Goal: Information Seeking & Learning: Check status

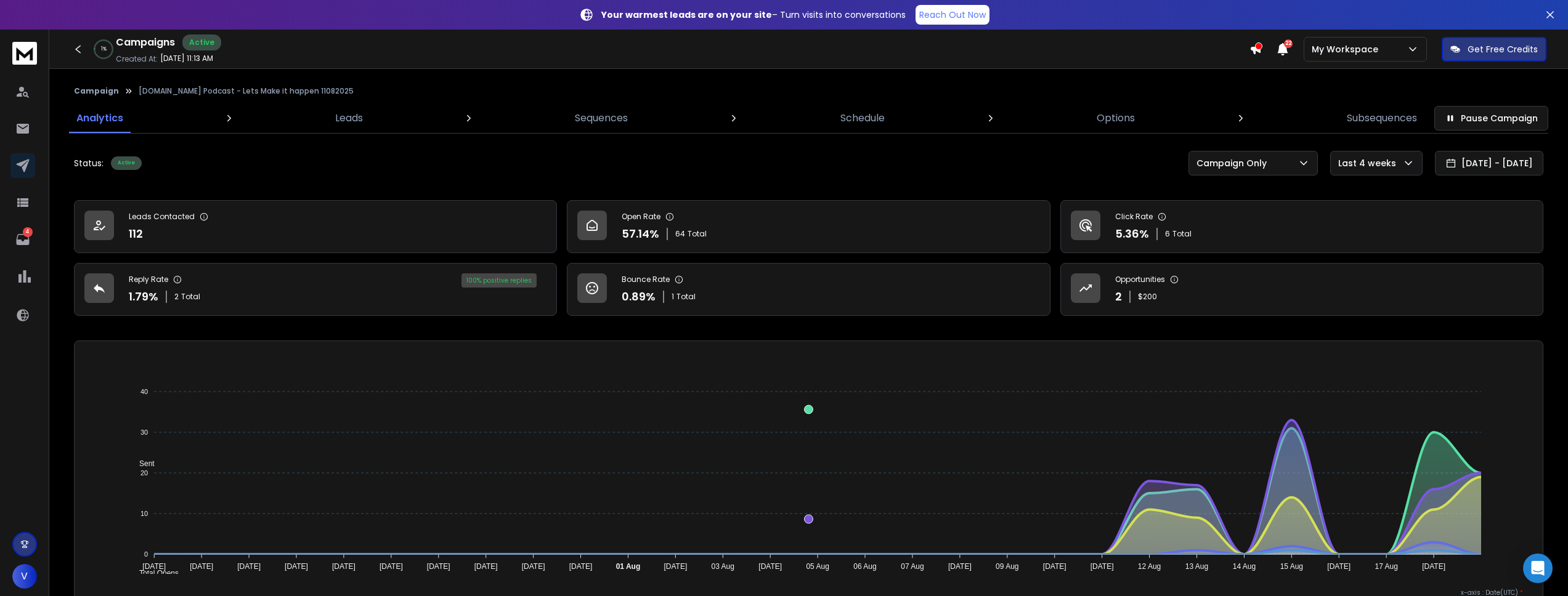
click at [238, 287] on link "Reply Rate 1.79 % 2 Total 100 % positive replies" at bounding box center [315, 289] width 483 height 53
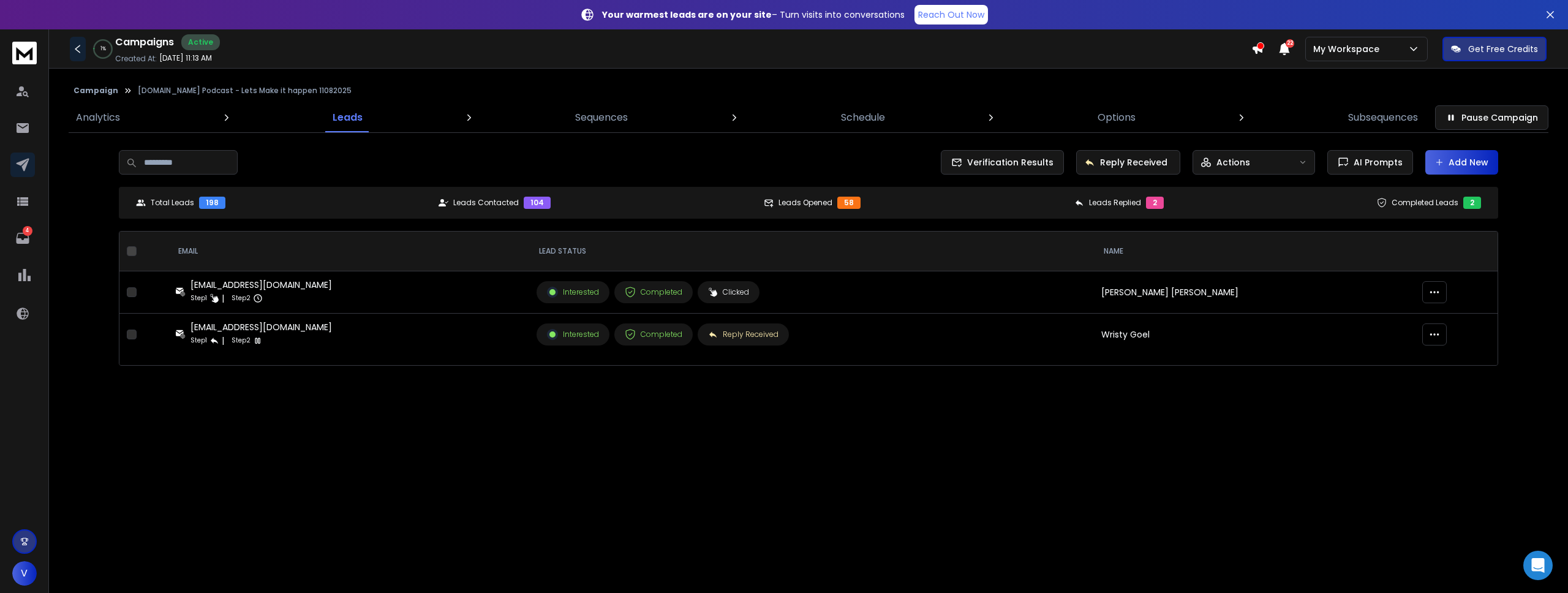
click at [80, 52] on icon at bounding box center [77, 48] width 5 height 8
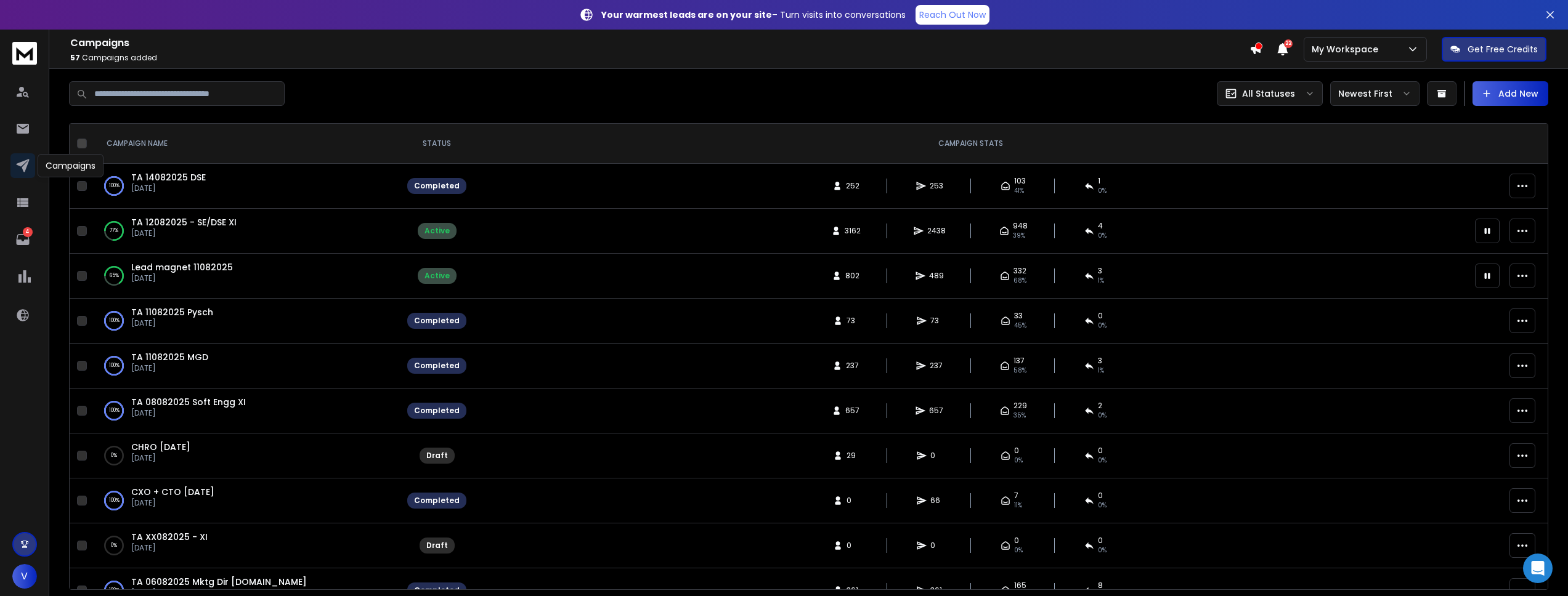
click at [26, 162] on icon at bounding box center [22, 165] width 15 height 15
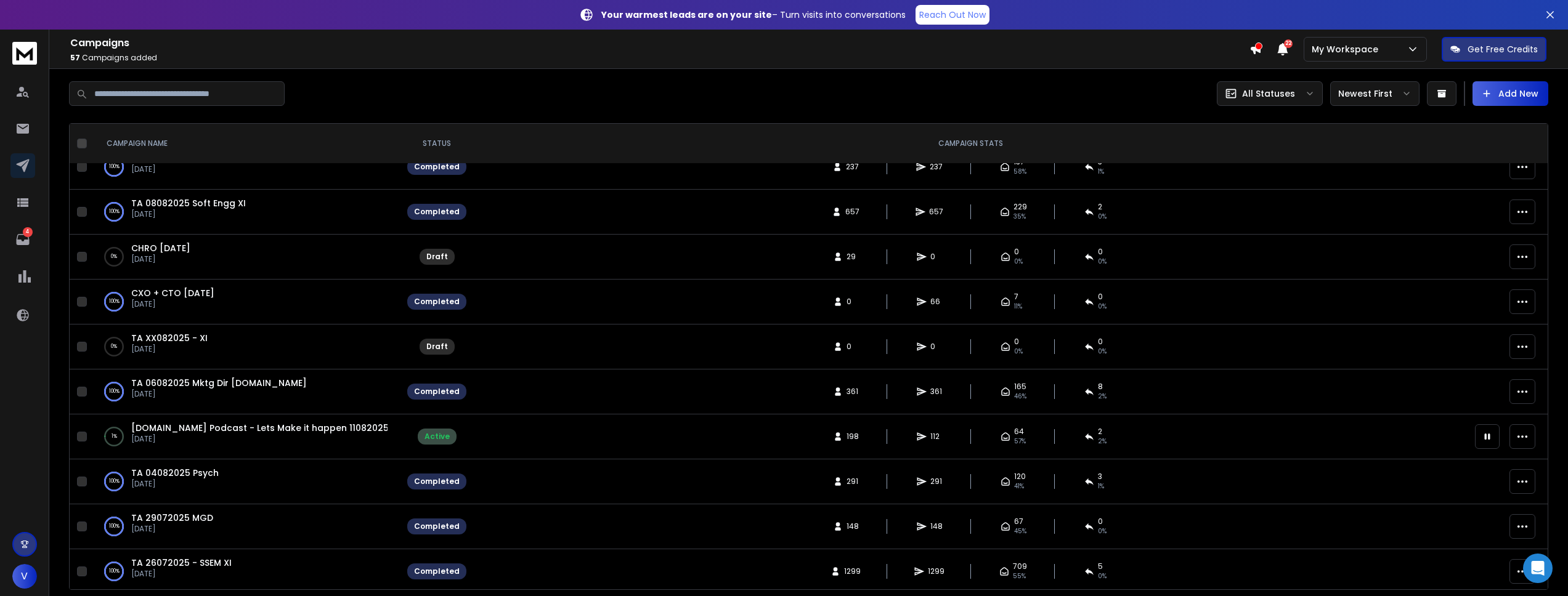
scroll to position [247, 0]
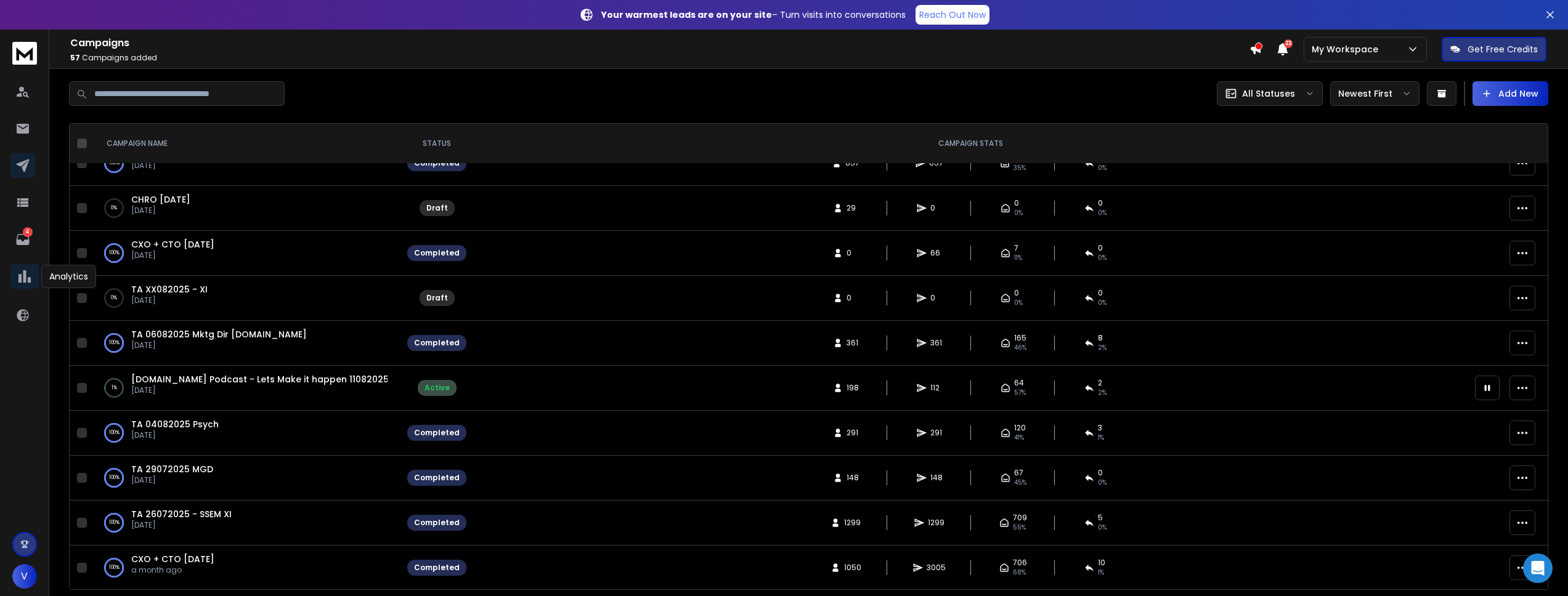
click at [22, 274] on icon at bounding box center [24, 276] width 18 height 18
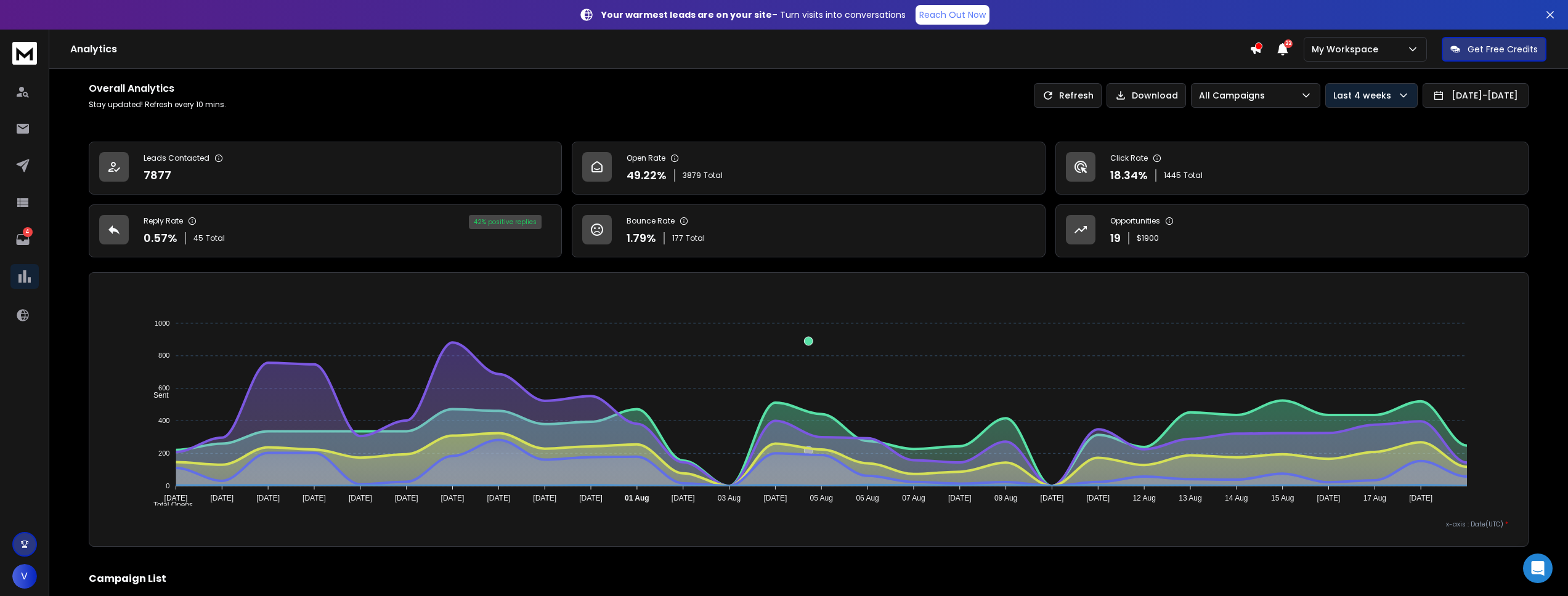
click at [1397, 97] on icon "button" at bounding box center [1404, 95] width 13 height 13
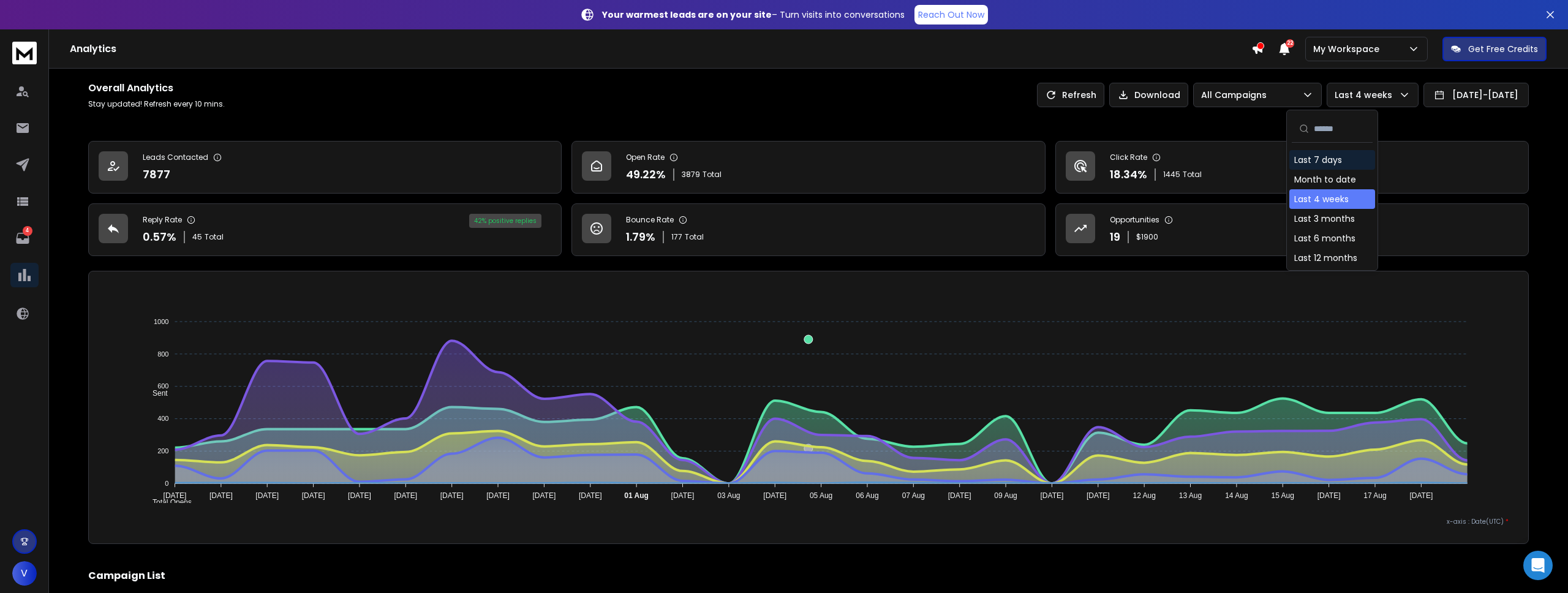
click at [1336, 158] on div "Last 7 days" at bounding box center [1318, 160] width 48 height 13
